Goal: Communication & Community: Answer question/provide support

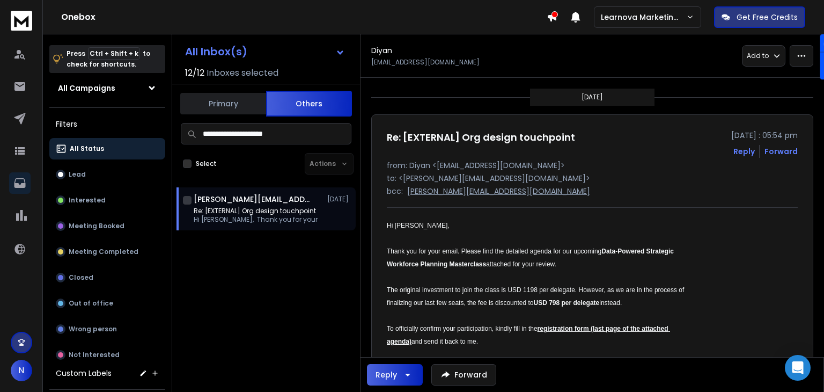
scroll to position [284, 0]
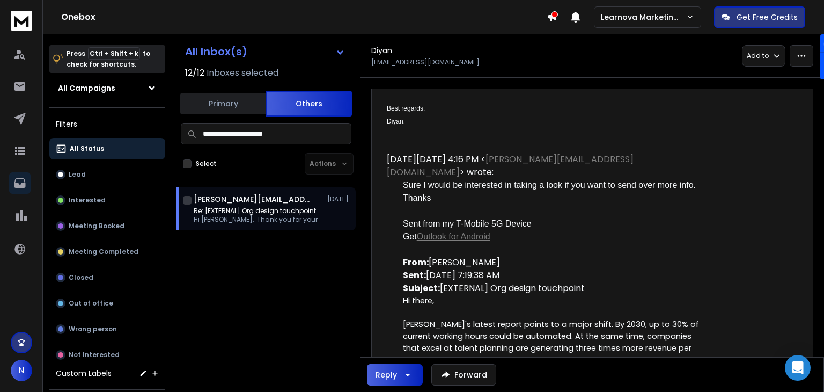
click at [103, 153] on button "All Status" at bounding box center [107, 148] width 116 height 21
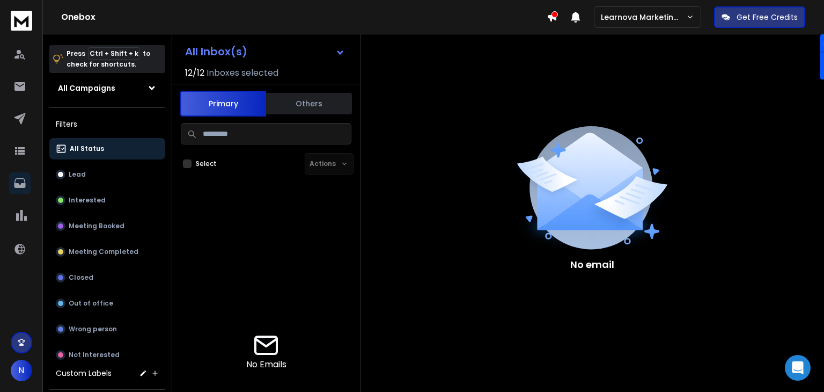
click at [107, 155] on button "All Status" at bounding box center [107, 148] width 116 height 21
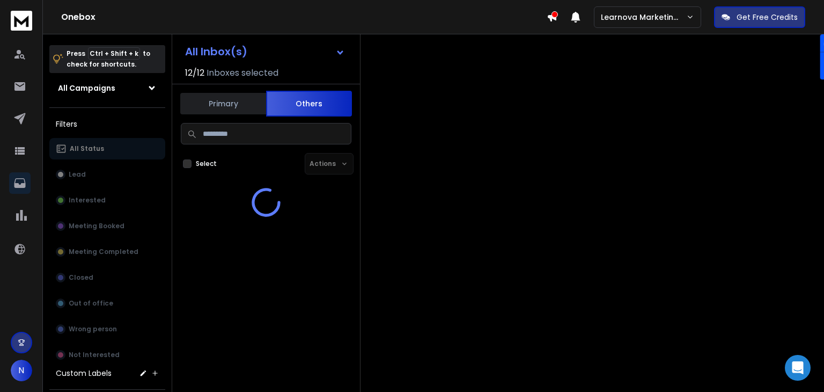
click at [288, 108] on button "Others" at bounding box center [309, 104] width 86 height 26
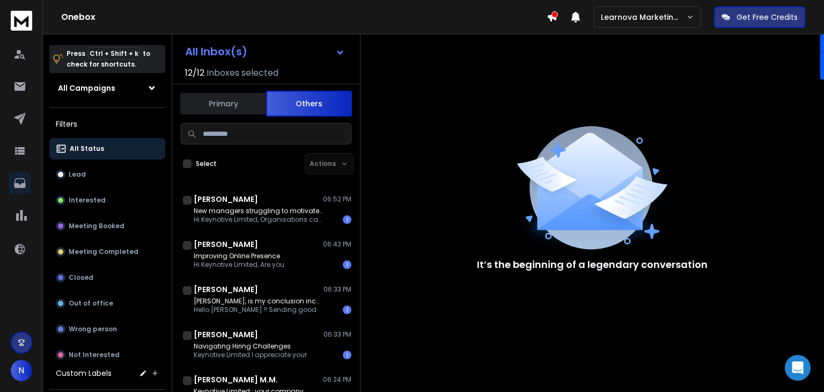
click at [130, 150] on button "All Status" at bounding box center [107, 148] width 116 height 21
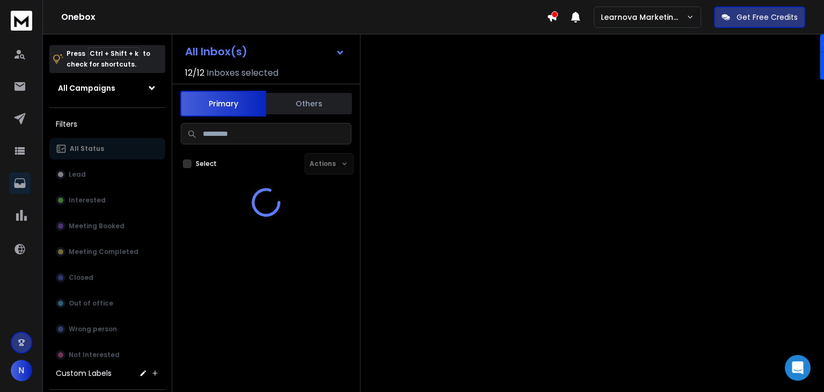
click at [189, 112] on button "Primary" at bounding box center [223, 104] width 86 height 26
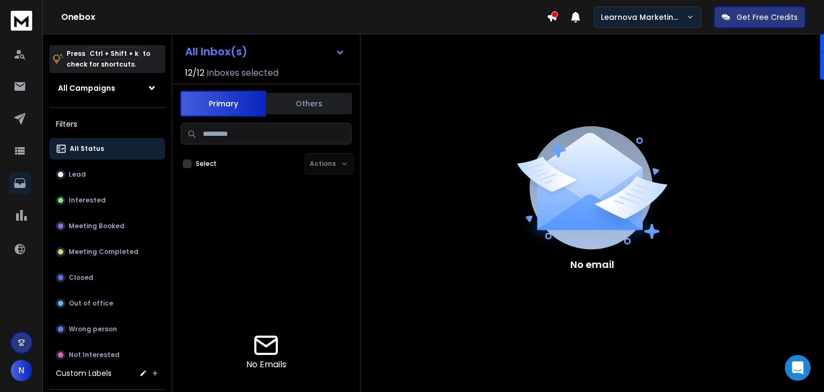
click at [686, 16] on p "Learnova Marketing Emails" at bounding box center [643, 17] width 85 height 11
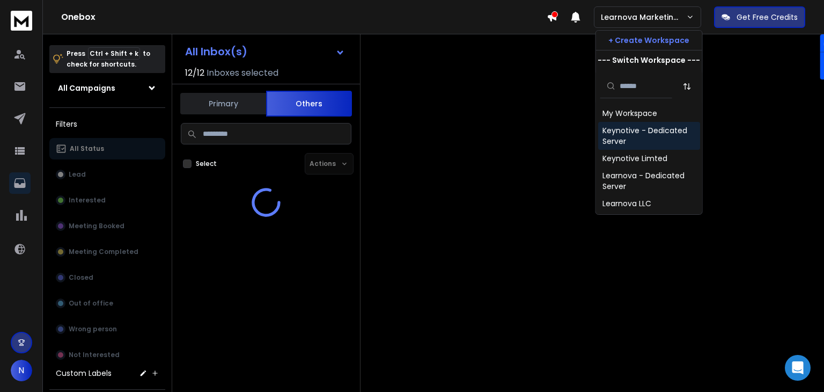
click at [316, 106] on button "Others" at bounding box center [309, 104] width 86 height 26
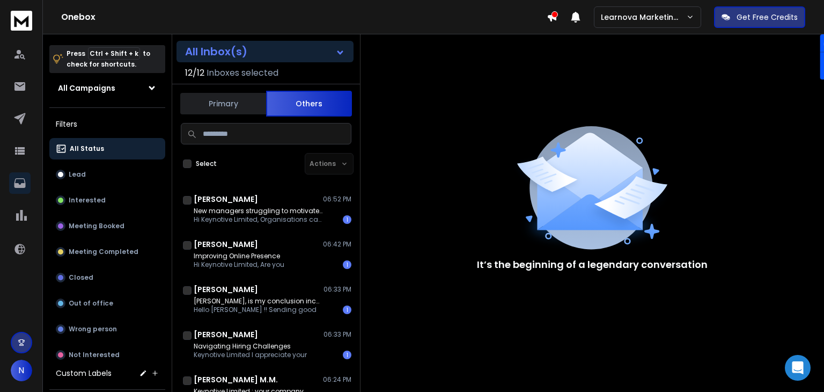
click at [341, 54] on icon at bounding box center [340, 53] width 10 height 10
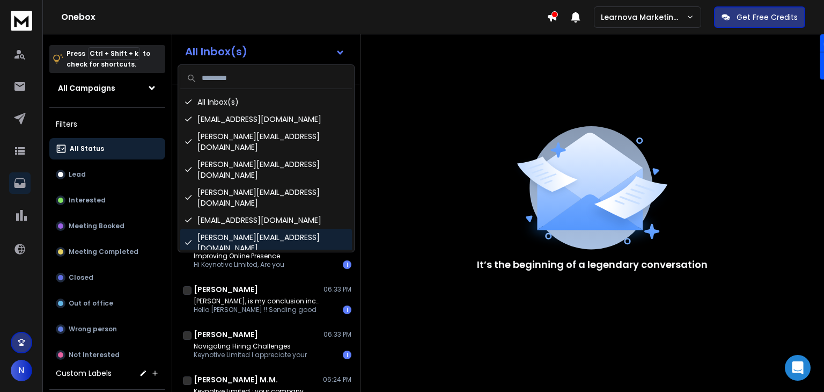
scroll to position [67, 0]
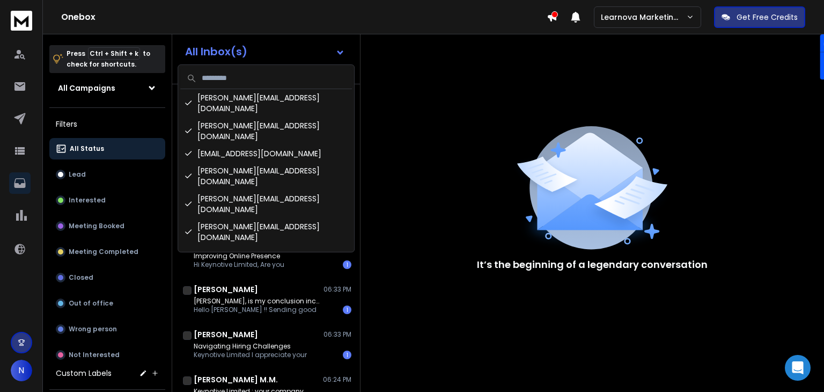
click at [456, 166] on div "It’s the beginning of a legendary conversation" at bounding box center [593, 200] width 464 height 333
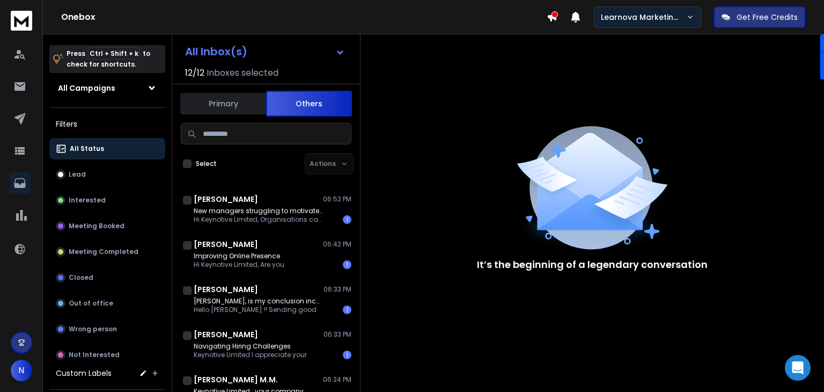
click at [683, 16] on p "Learnova Marketing Emails" at bounding box center [643, 17] width 85 height 11
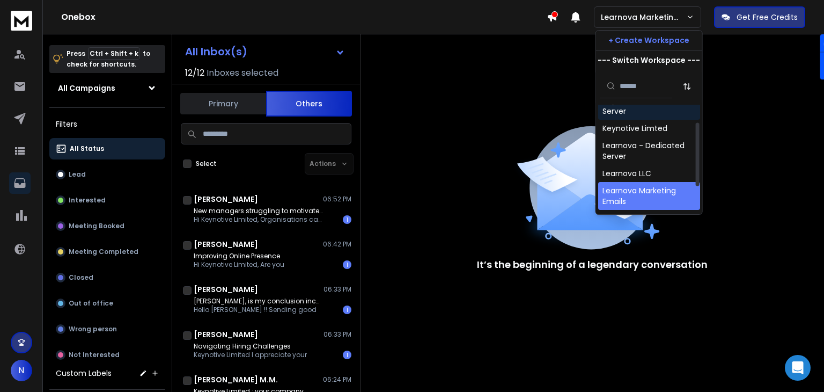
scroll to position [34, 0]
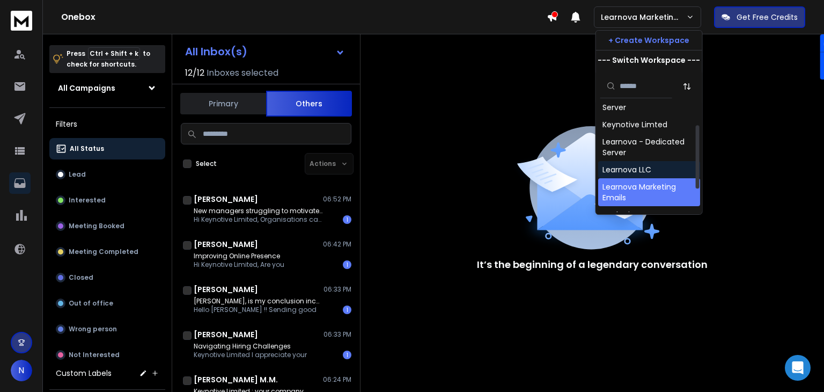
click at [647, 164] on div "Learnova LLC" at bounding box center [627, 169] width 49 height 11
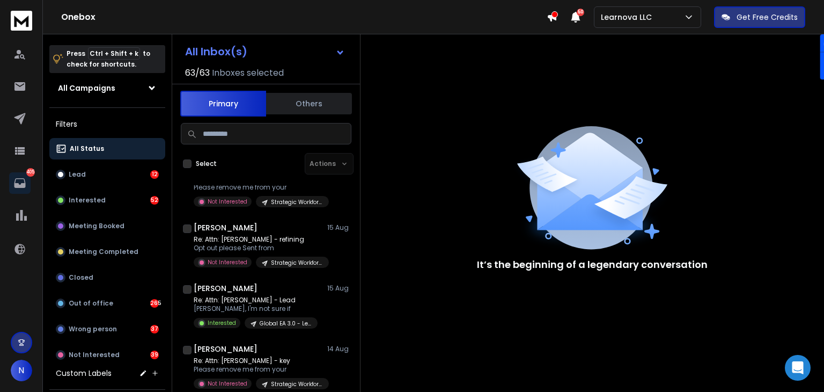
scroll to position [211, 0]
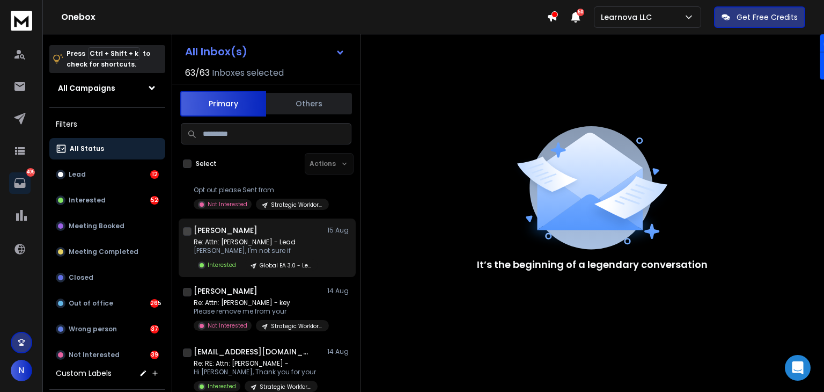
click at [254, 238] on p "Re: Attn: [PERSON_NAME] - Lead" at bounding box center [256, 242] width 124 height 9
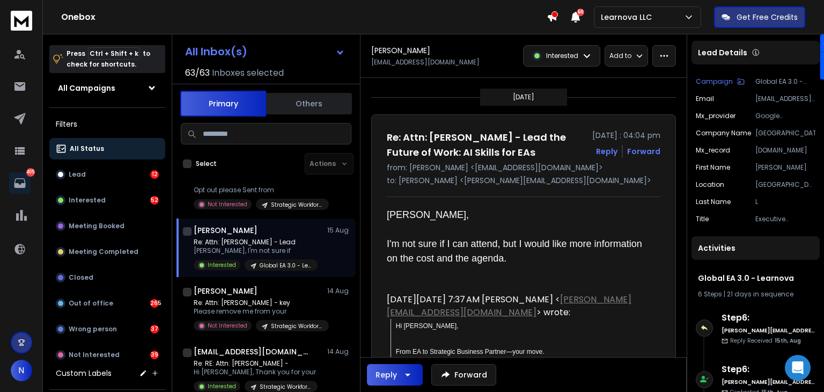
click at [394, 367] on button "Reply" at bounding box center [395, 374] width 56 height 21
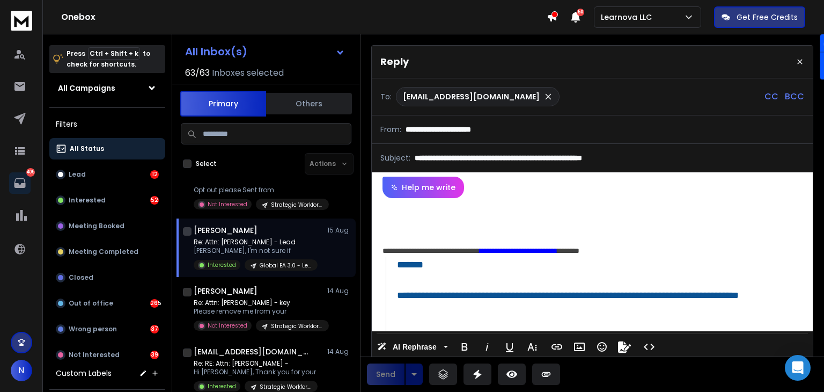
click at [693, 131] on input "**********" at bounding box center [605, 129] width 399 height 11
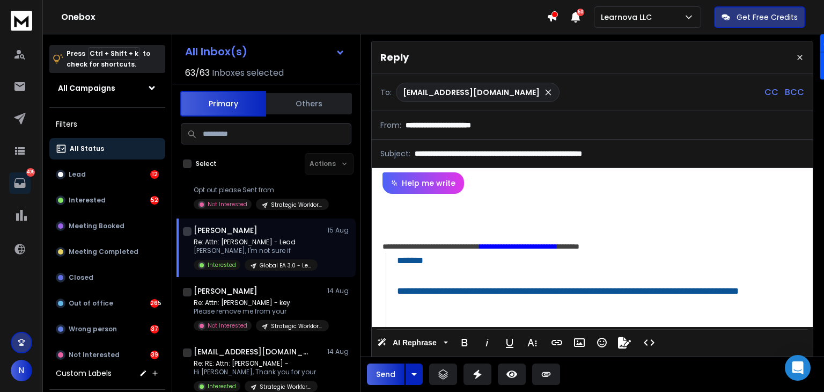
scroll to position [0, 0]
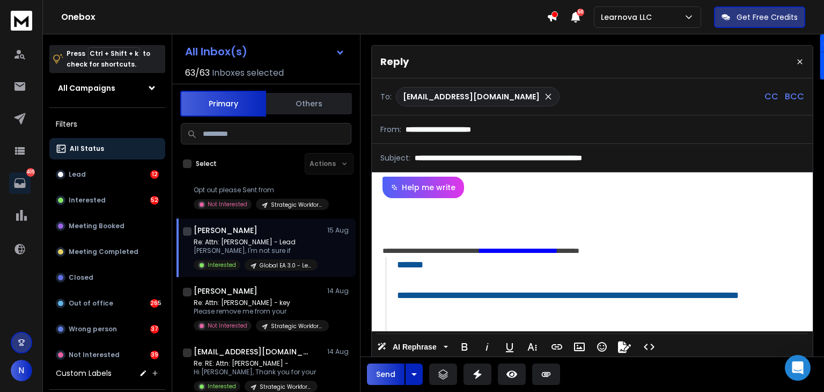
click at [429, 127] on input "**********" at bounding box center [605, 129] width 399 height 11
click at [799, 62] on icon at bounding box center [800, 61] width 9 height 9
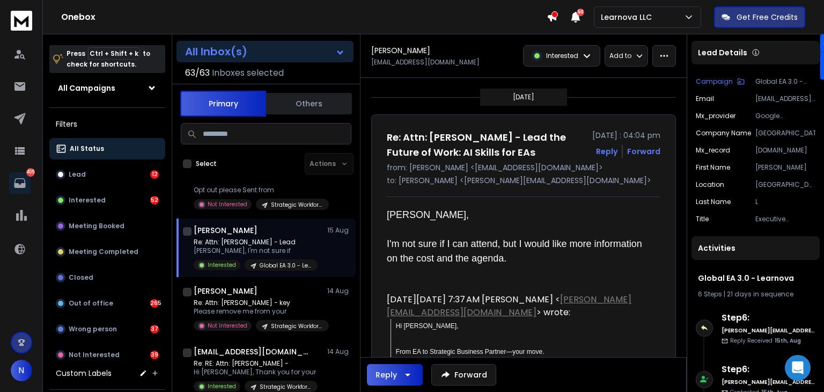
click at [343, 50] on icon at bounding box center [340, 53] width 10 height 10
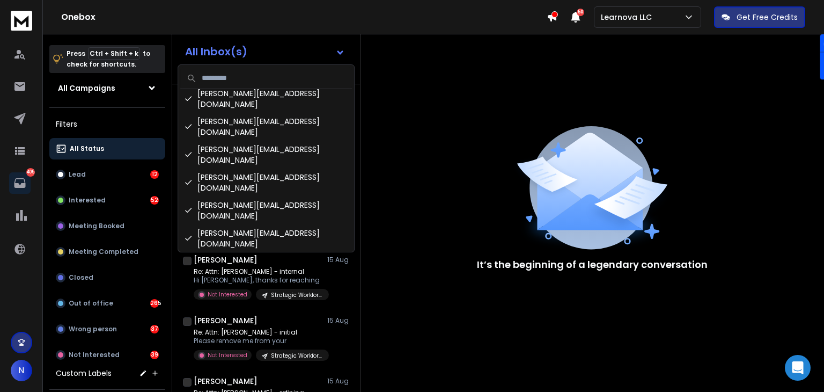
scroll to position [109, 0]
click at [421, 118] on div "It’s the beginning of a legendary conversation" at bounding box center [593, 200] width 464 height 333
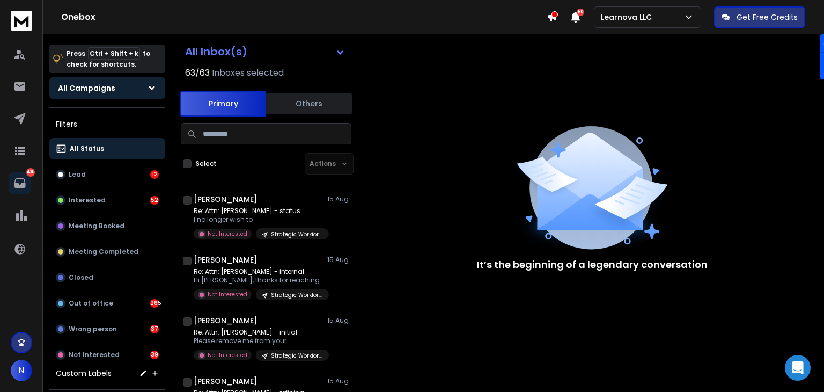
click at [147, 89] on icon at bounding box center [152, 88] width 10 height 10
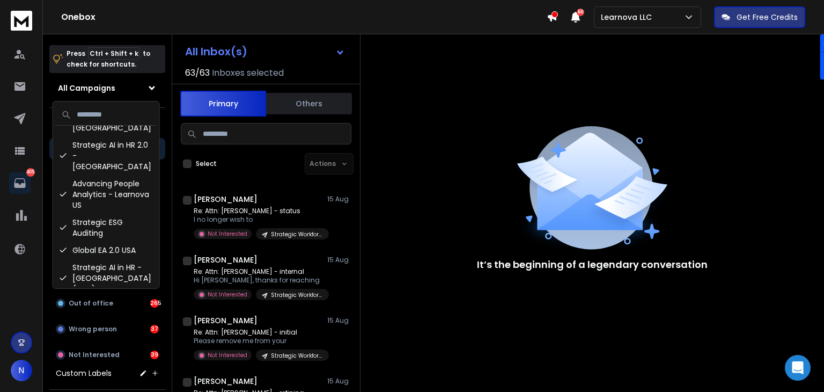
scroll to position [219, 0]
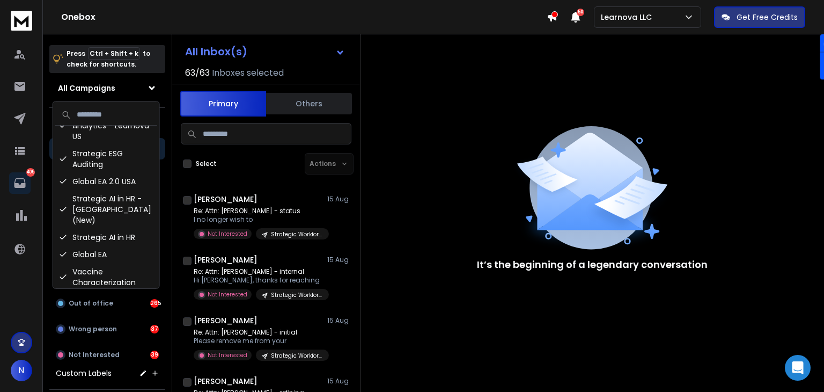
click at [527, 162] on icon at bounding box center [547, 174] width 60 height 35
